Goal: Information Seeking & Learning: Check status

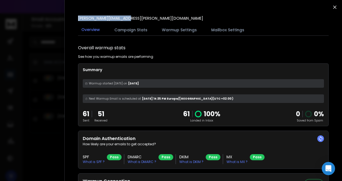
click at [333, 8] on icon "button" at bounding box center [334, 7] width 3 height 3
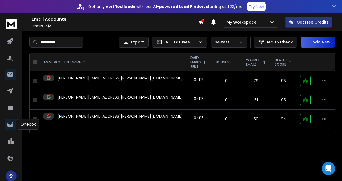
click at [7, 123] on icon at bounding box center [10, 124] width 7 height 7
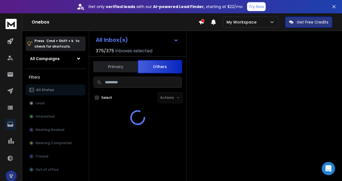
click at [162, 69] on button "Others" at bounding box center [160, 66] width 44 height 13
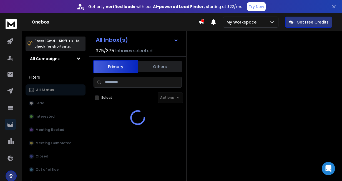
click at [118, 69] on button "Primary" at bounding box center [115, 66] width 44 height 13
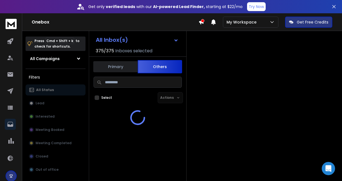
click at [154, 68] on button "Others" at bounding box center [160, 66] width 44 height 13
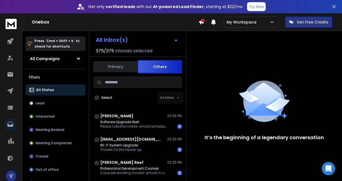
click at [106, 69] on button "Primary" at bounding box center [115, 67] width 44 height 12
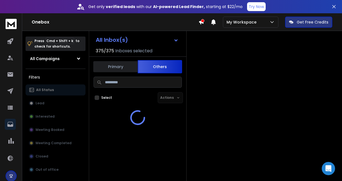
click at [144, 67] on button "Others" at bounding box center [160, 66] width 44 height 13
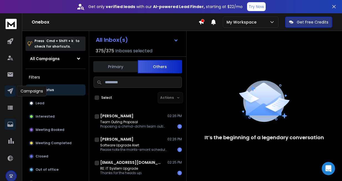
click at [10, 94] on icon at bounding box center [10, 91] width 7 height 7
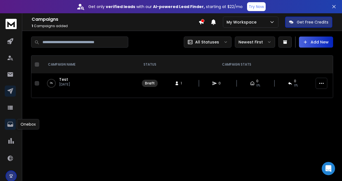
click at [11, 126] on icon at bounding box center [10, 124] width 6 height 5
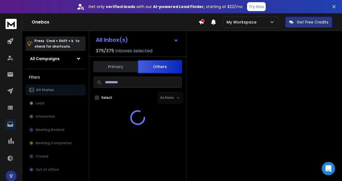
click at [145, 71] on button "Others" at bounding box center [160, 66] width 44 height 13
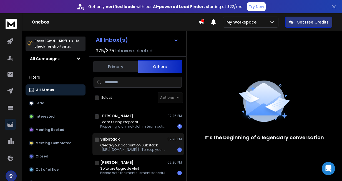
click at [143, 137] on div "Substack 02:26 PM" at bounding box center [141, 140] width 82 height 6
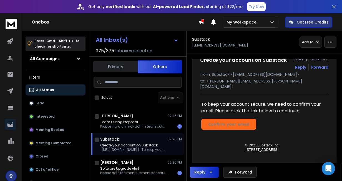
scroll to position [25, 0]
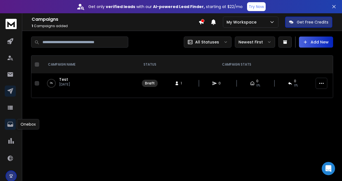
click at [9, 125] on icon at bounding box center [10, 124] width 6 height 5
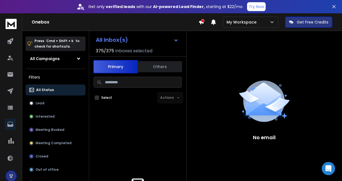
click at [165, 67] on button "Others" at bounding box center [160, 67] width 44 height 12
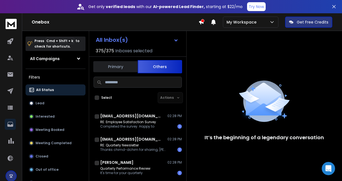
click at [123, 67] on button "Primary" at bounding box center [115, 67] width 44 height 12
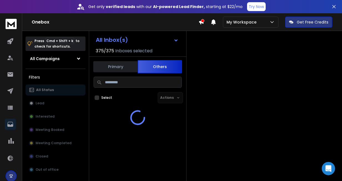
click at [152, 66] on button "Others" at bounding box center [160, 66] width 44 height 13
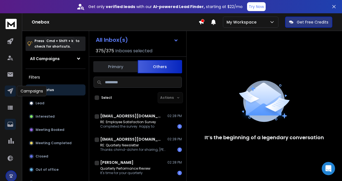
click at [14, 89] on link at bounding box center [10, 91] width 11 height 11
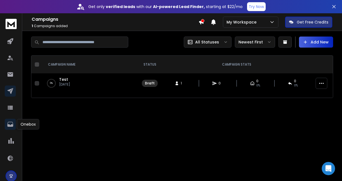
click at [7, 125] on icon at bounding box center [10, 124] width 6 height 5
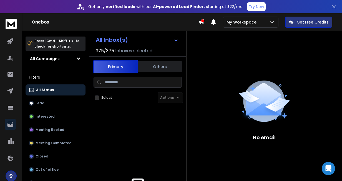
click at [154, 70] on button "Others" at bounding box center [160, 67] width 44 height 12
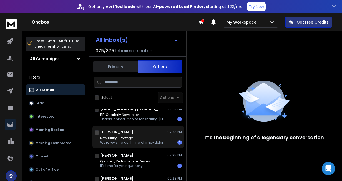
scroll to position [31, 0]
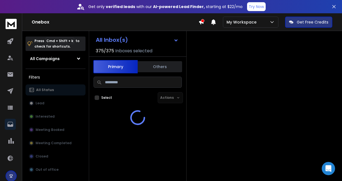
drag, startPoint x: 108, startPoint y: 65, endPoint x: 118, endPoint y: 65, distance: 10.3
click at [108, 65] on button "Primary" at bounding box center [115, 66] width 44 height 13
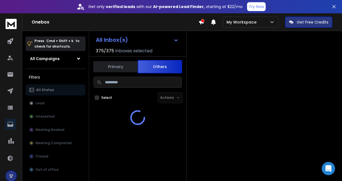
click at [153, 66] on button "Others" at bounding box center [160, 66] width 44 height 13
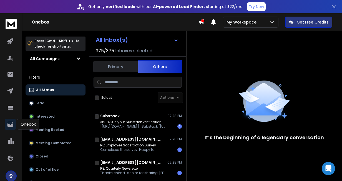
click at [11, 123] on icon at bounding box center [10, 124] width 7 height 7
click at [119, 70] on button "Primary" at bounding box center [115, 67] width 44 height 12
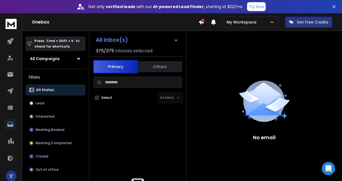
click at [154, 66] on button "Others" at bounding box center [160, 67] width 44 height 12
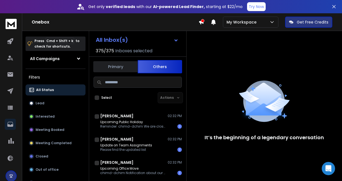
click at [111, 65] on button "Primary" at bounding box center [115, 67] width 44 height 12
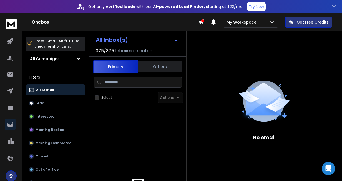
click at [151, 67] on button "Others" at bounding box center [160, 67] width 44 height 12
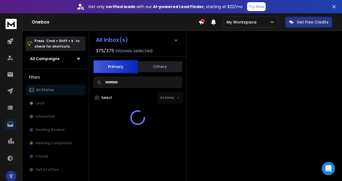
click at [106, 67] on button "Primary" at bounding box center [115, 66] width 44 height 13
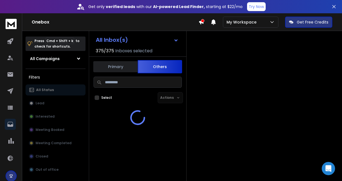
click at [146, 68] on button "Others" at bounding box center [160, 66] width 44 height 13
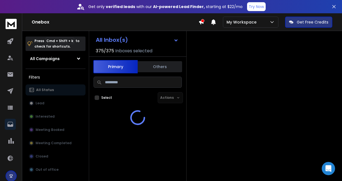
click at [119, 69] on button "Primary" at bounding box center [115, 66] width 44 height 13
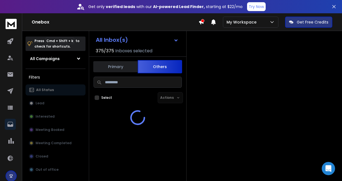
click at [150, 68] on button "Others" at bounding box center [160, 66] width 44 height 13
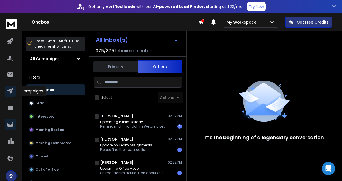
click at [11, 91] on icon at bounding box center [10, 91] width 6 height 6
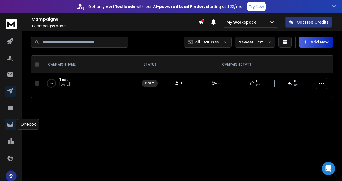
click at [8, 126] on icon at bounding box center [10, 124] width 6 height 5
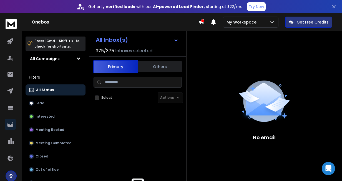
click at [160, 70] on button "Others" at bounding box center [160, 67] width 44 height 12
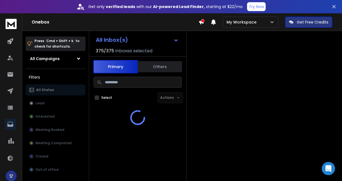
click at [105, 67] on button "Primary" at bounding box center [115, 66] width 44 height 13
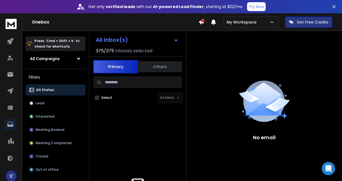
click at [146, 67] on button "Others" at bounding box center [160, 67] width 44 height 12
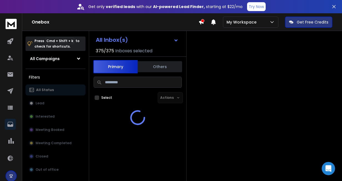
click at [108, 68] on button "Primary" at bounding box center [115, 66] width 44 height 13
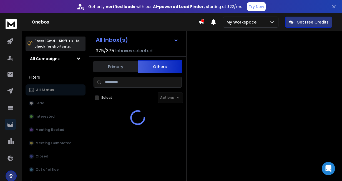
click at [147, 68] on button "Others" at bounding box center [160, 66] width 44 height 13
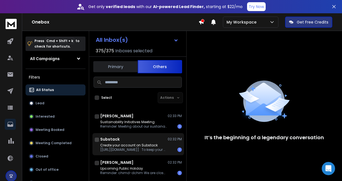
click at [128, 146] on p "Create your account on Substack" at bounding box center [133, 145] width 67 height 4
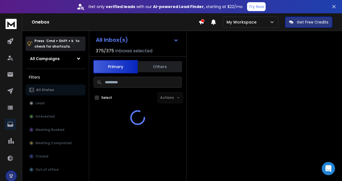
click at [128, 62] on button "Primary" at bounding box center [115, 66] width 44 height 13
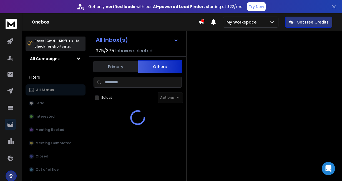
click at [153, 66] on button "Others" at bounding box center [160, 66] width 44 height 13
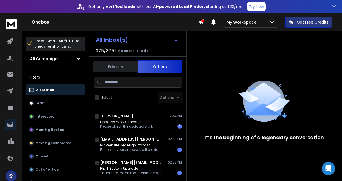
click at [124, 67] on button "Primary" at bounding box center [115, 67] width 44 height 12
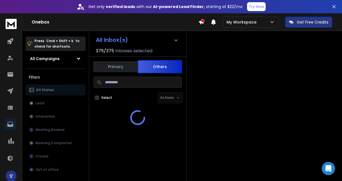
click at [156, 67] on button "Others" at bounding box center [160, 66] width 44 height 13
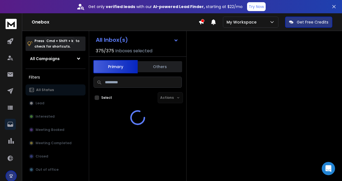
click at [113, 69] on button "Primary" at bounding box center [115, 66] width 44 height 13
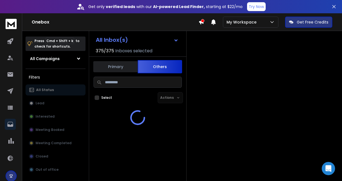
click at [150, 67] on button "Others" at bounding box center [160, 66] width 44 height 13
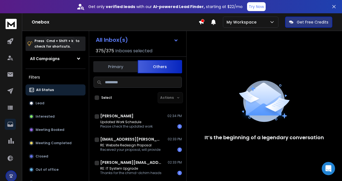
click at [110, 69] on button "Primary" at bounding box center [115, 67] width 44 height 12
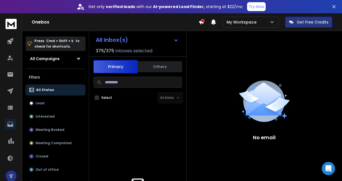
click at [144, 67] on button "Others" at bounding box center [160, 67] width 44 height 12
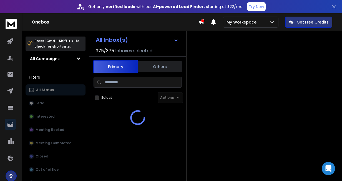
click at [108, 69] on button "Primary" at bounding box center [115, 66] width 44 height 13
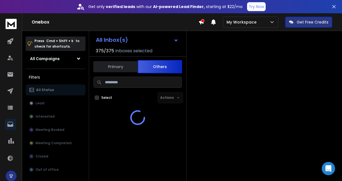
click at [148, 66] on button "Others" at bounding box center [160, 66] width 44 height 13
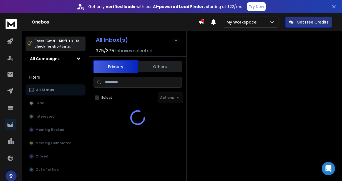
click at [113, 68] on button "Primary" at bounding box center [115, 66] width 44 height 13
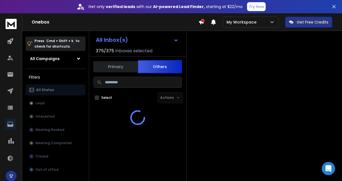
click at [148, 64] on button "Others" at bounding box center [160, 66] width 44 height 13
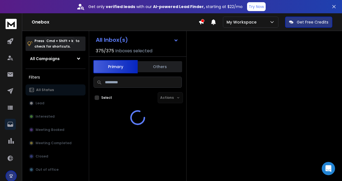
click at [104, 68] on button "Primary" at bounding box center [115, 66] width 44 height 13
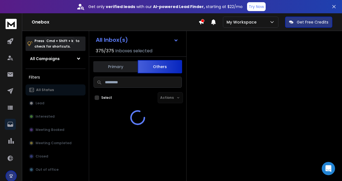
click at [149, 67] on button "Others" at bounding box center [160, 66] width 44 height 13
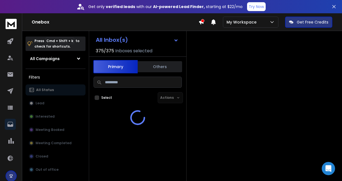
click at [115, 67] on button "Primary" at bounding box center [115, 66] width 44 height 13
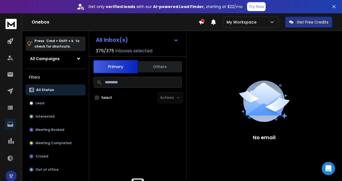
click at [149, 65] on button "Others" at bounding box center [160, 67] width 44 height 12
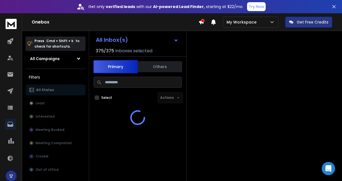
drag, startPoint x: 111, startPoint y: 67, endPoint x: 126, endPoint y: 68, distance: 15.3
click at [111, 67] on button "Primary" at bounding box center [115, 66] width 44 height 13
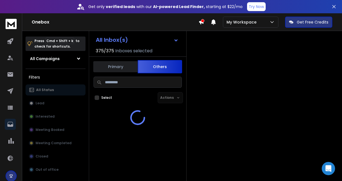
click at [149, 65] on button "Others" at bounding box center [160, 66] width 44 height 13
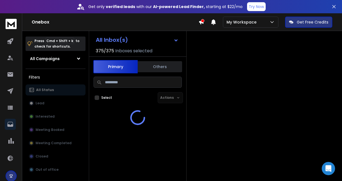
click at [110, 70] on button "Primary" at bounding box center [115, 66] width 44 height 13
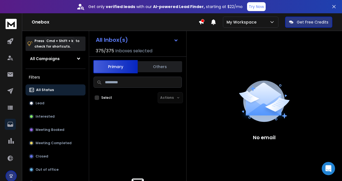
click at [153, 67] on button "Others" at bounding box center [160, 67] width 44 height 12
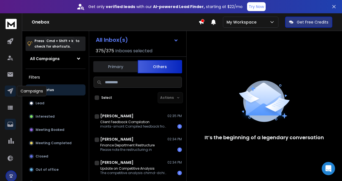
click at [8, 93] on icon at bounding box center [10, 91] width 7 height 7
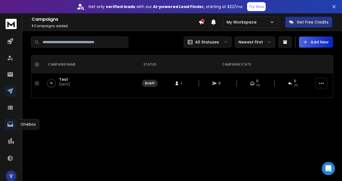
click at [5, 125] on link at bounding box center [10, 124] width 11 height 11
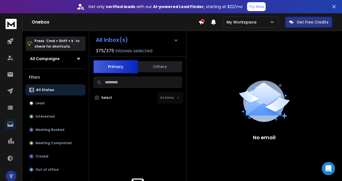
click at [150, 67] on button "Others" at bounding box center [160, 67] width 44 height 12
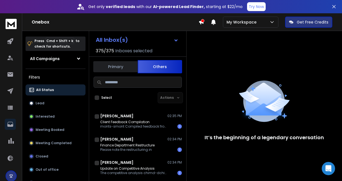
click at [125, 72] on button "Primary" at bounding box center [115, 67] width 44 height 12
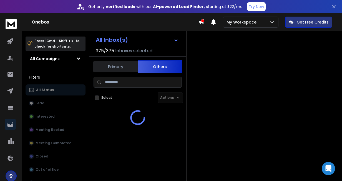
click at [163, 69] on button "Others" at bounding box center [160, 66] width 44 height 13
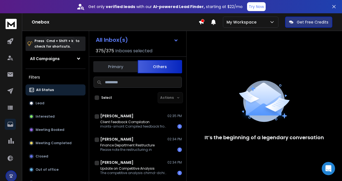
drag, startPoint x: 115, startPoint y: 70, endPoint x: 121, endPoint y: 70, distance: 6.7
click at [115, 70] on button "Primary" at bounding box center [115, 67] width 44 height 12
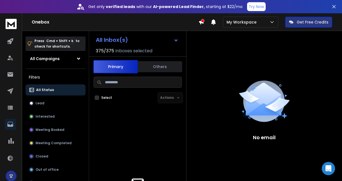
click at [157, 68] on button "Others" at bounding box center [160, 67] width 44 height 12
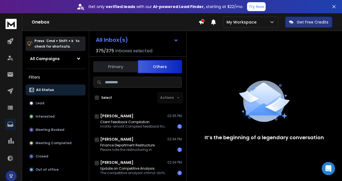
click at [122, 82] on input at bounding box center [137, 82] width 88 height 11
type input "********"
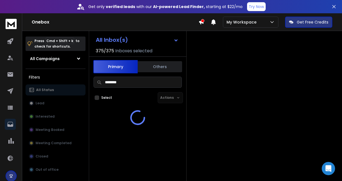
click at [108, 69] on button "Primary" at bounding box center [115, 66] width 44 height 13
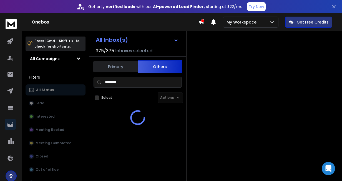
click at [153, 67] on button "Others" at bounding box center [160, 66] width 44 height 13
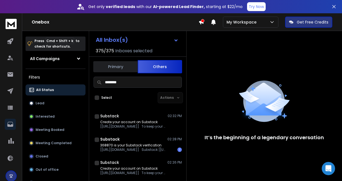
click at [124, 66] on button "Primary" at bounding box center [115, 67] width 44 height 12
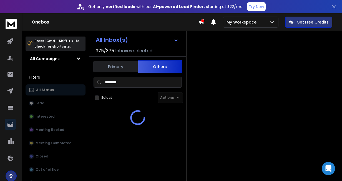
click at [161, 67] on button "Others" at bounding box center [160, 66] width 44 height 13
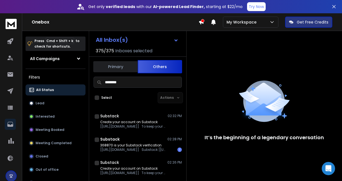
click at [120, 67] on button "Primary" at bounding box center [115, 67] width 44 height 12
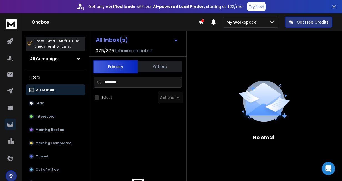
click at [158, 67] on button "Others" at bounding box center [160, 67] width 44 height 12
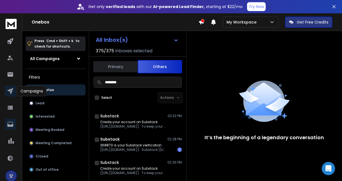
click at [9, 93] on icon at bounding box center [10, 91] width 7 height 7
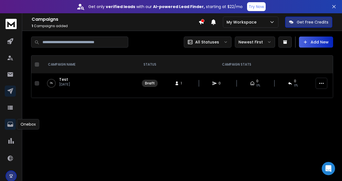
click at [9, 123] on icon at bounding box center [10, 124] width 7 height 7
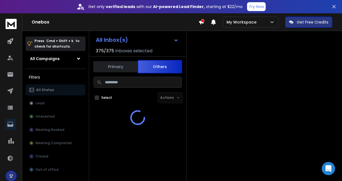
click at [161, 67] on button "Others" at bounding box center [160, 66] width 44 height 13
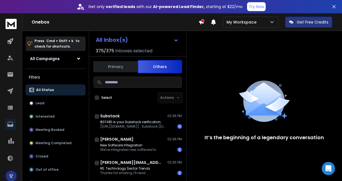
click at [116, 66] on button "Primary" at bounding box center [115, 67] width 44 height 12
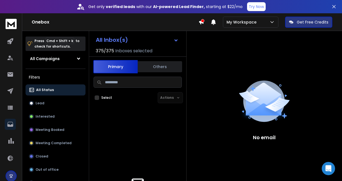
click at [153, 65] on button "Others" at bounding box center [160, 67] width 44 height 12
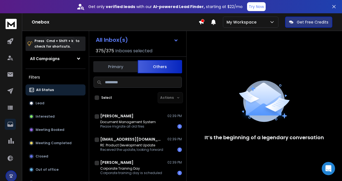
click at [117, 66] on button "Primary" at bounding box center [115, 67] width 44 height 12
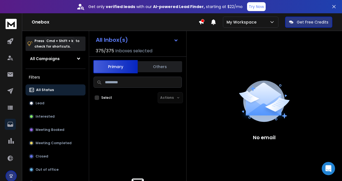
click at [159, 67] on button "Others" at bounding box center [160, 67] width 44 height 12
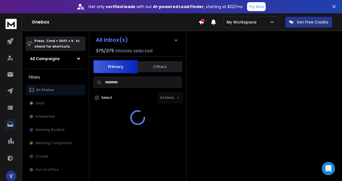
click at [125, 68] on button "Primary" at bounding box center [115, 66] width 44 height 13
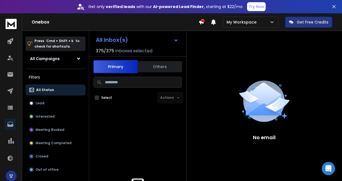
click at [159, 67] on button "Others" at bounding box center [160, 67] width 44 height 12
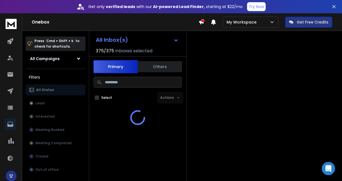
click at [129, 65] on button "Primary" at bounding box center [115, 66] width 44 height 13
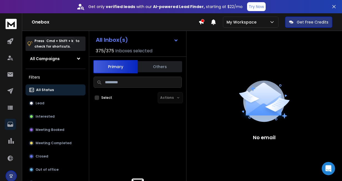
click at [154, 69] on button "Others" at bounding box center [160, 67] width 44 height 12
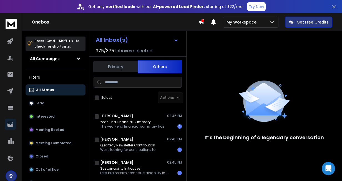
click at [125, 65] on button "Primary" at bounding box center [115, 67] width 44 height 12
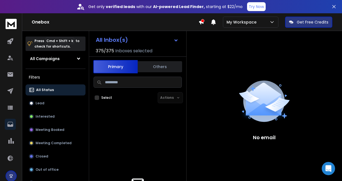
click at [152, 67] on button "Others" at bounding box center [160, 67] width 44 height 12
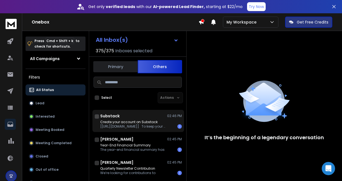
click at [128, 125] on p "[[URL][DOMAIN_NAME]] To keep your account secure," at bounding box center [133, 127] width 67 height 4
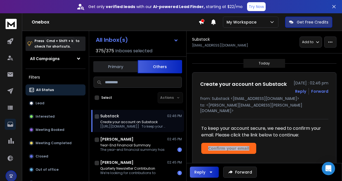
click at [121, 67] on button "Primary" at bounding box center [115, 67] width 44 height 12
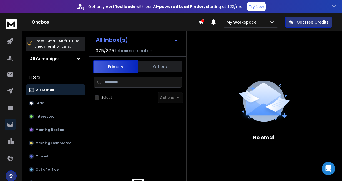
click at [153, 67] on button "Others" at bounding box center [160, 67] width 44 height 12
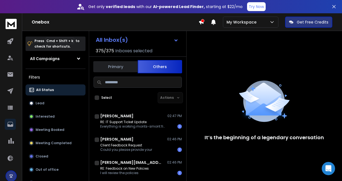
click at [120, 67] on button "Primary" at bounding box center [115, 67] width 44 height 12
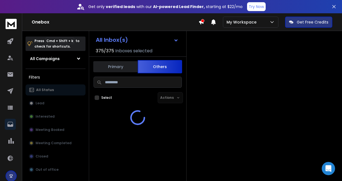
click at [157, 66] on button "Others" at bounding box center [160, 66] width 44 height 13
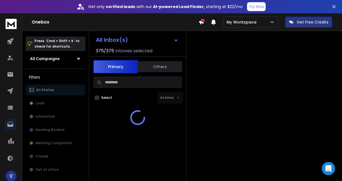
click at [114, 65] on button "Primary" at bounding box center [115, 66] width 44 height 13
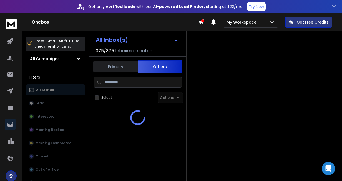
click at [163, 66] on button "Others" at bounding box center [160, 66] width 44 height 13
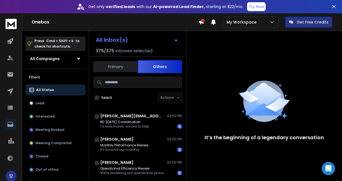
click at [121, 66] on button "Primary" at bounding box center [115, 67] width 44 height 12
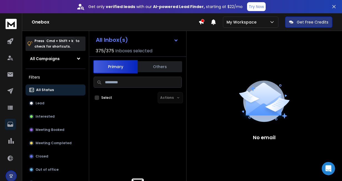
click at [163, 67] on button "Others" at bounding box center [160, 67] width 44 height 12
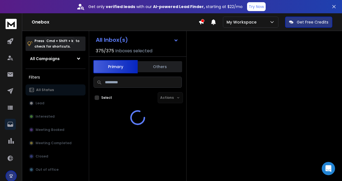
click at [113, 69] on button "Primary" at bounding box center [115, 66] width 44 height 13
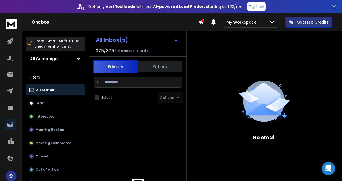
click at [158, 67] on button "Others" at bounding box center [160, 67] width 44 height 12
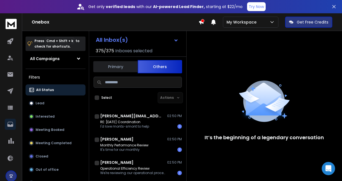
click at [99, 69] on button "Primary" at bounding box center [115, 67] width 44 height 12
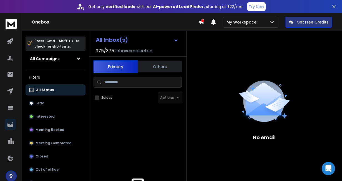
click at [166, 68] on button "Others" at bounding box center [160, 67] width 44 height 12
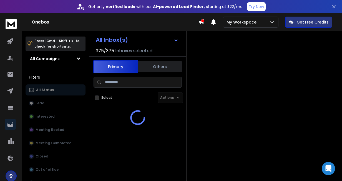
click at [108, 65] on button "Primary" at bounding box center [115, 66] width 44 height 13
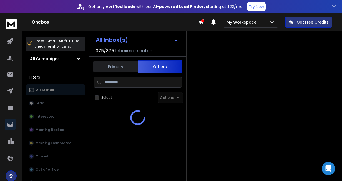
click at [161, 66] on button "Others" at bounding box center [160, 66] width 44 height 13
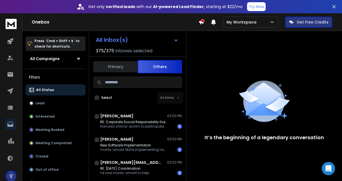
click at [108, 66] on button "Primary" at bounding box center [115, 67] width 44 height 12
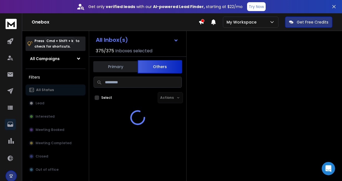
click at [152, 66] on button "Others" at bounding box center [160, 66] width 44 height 13
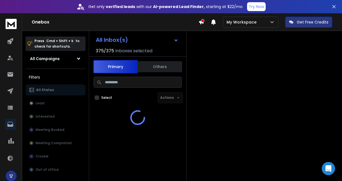
click at [120, 67] on button "Primary" at bounding box center [115, 66] width 44 height 13
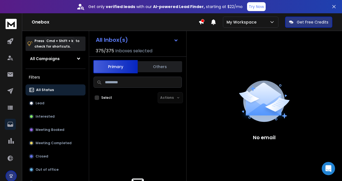
click at [161, 68] on button "Others" at bounding box center [160, 67] width 44 height 12
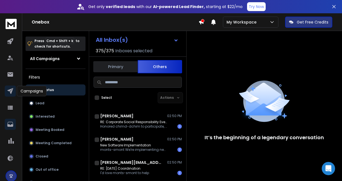
click at [9, 92] on icon at bounding box center [10, 91] width 7 height 7
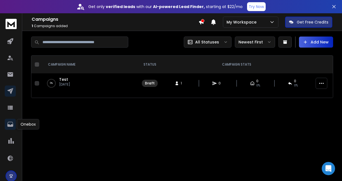
click at [9, 126] on icon at bounding box center [10, 124] width 6 height 5
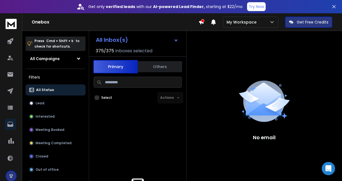
click at [170, 69] on button "Others" at bounding box center [160, 67] width 44 height 12
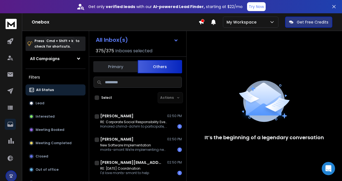
click at [121, 82] on input at bounding box center [137, 82] width 88 height 11
type input "********"
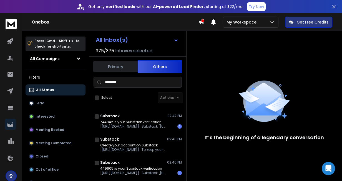
click at [127, 66] on button "Primary" at bounding box center [115, 67] width 44 height 12
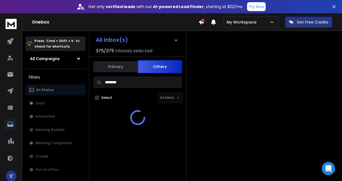
click at [154, 66] on button "Others" at bounding box center [160, 66] width 44 height 13
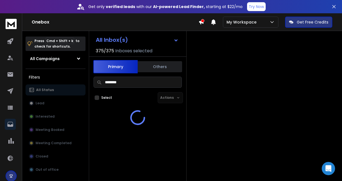
click at [111, 70] on button "Primary" at bounding box center [115, 66] width 44 height 13
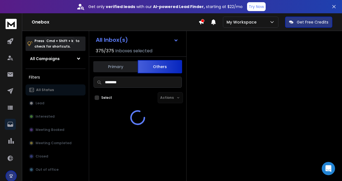
click at [161, 65] on button "Others" at bounding box center [160, 66] width 44 height 13
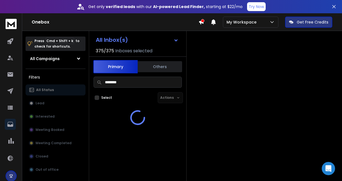
click at [106, 67] on button "Primary" at bounding box center [115, 66] width 44 height 13
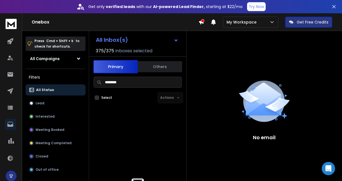
click at [168, 67] on button "Others" at bounding box center [160, 67] width 44 height 12
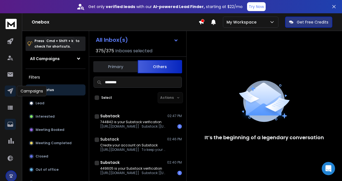
click at [8, 95] on link at bounding box center [10, 91] width 11 height 11
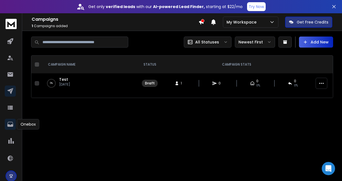
click at [9, 124] on icon at bounding box center [10, 124] width 7 height 7
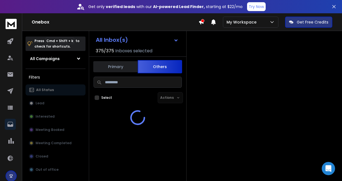
click at [175, 65] on button "Others" at bounding box center [160, 66] width 44 height 13
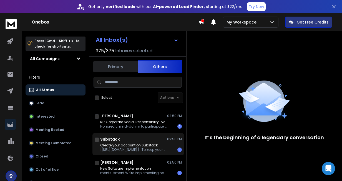
click at [139, 142] on div "Substack 02:50 PM Create your account on Substack [[URL][DOMAIN_NAME]] To keep …" at bounding box center [141, 145] width 82 height 16
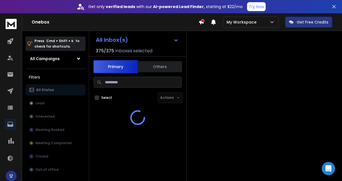
click at [124, 68] on button "Primary" at bounding box center [115, 66] width 44 height 13
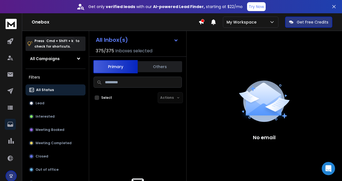
click at [155, 67] on button "Others" at bounding box center [160, 67] width 44 height 12
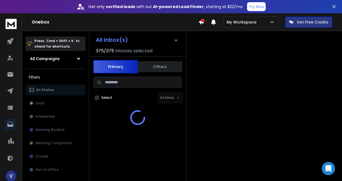
click at [121, 69] on button "Primary" at bounding box center [115, 66] width 44 height 13
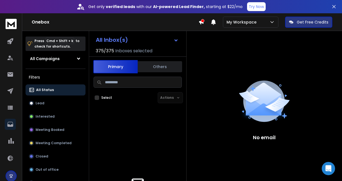
click at [159, 68] on button "Others" at bounding box center [160, 67] width 44 height 12
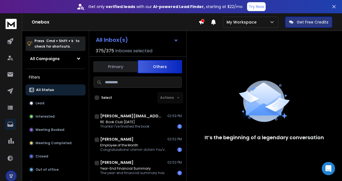
click at [159, 68] on button "Others" at bounding box center [160, 66] width 44 height 13
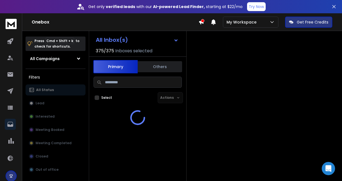
click at [127, 69] on button "Primary" at bounding box center [115, 66] width 44 height 13
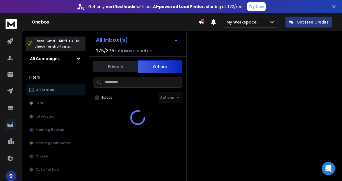
click at [161, 69] on button "Others" at bounding box center [160, 66] width 44 height 13
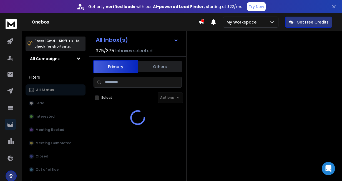
click at [106, 70] on button "Primary" at bounding box center [115, 66] width 44 height 13
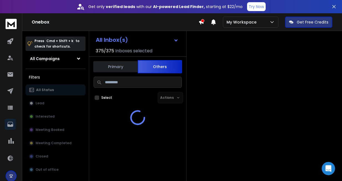
click at [154, 65] on button "Others" at bounding box center [160, 66] width 44 height 13
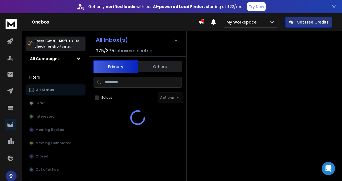
click at [113, 66] on button "Primary" at bounding box center [115, 66] width 44 height 13
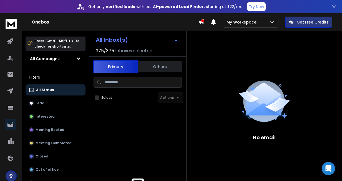
click at [148, 66] on button "Others" at bounding box center [160, 67] width 44 height 12
